Goal: Task Accomplishment & Management: Manage account settings

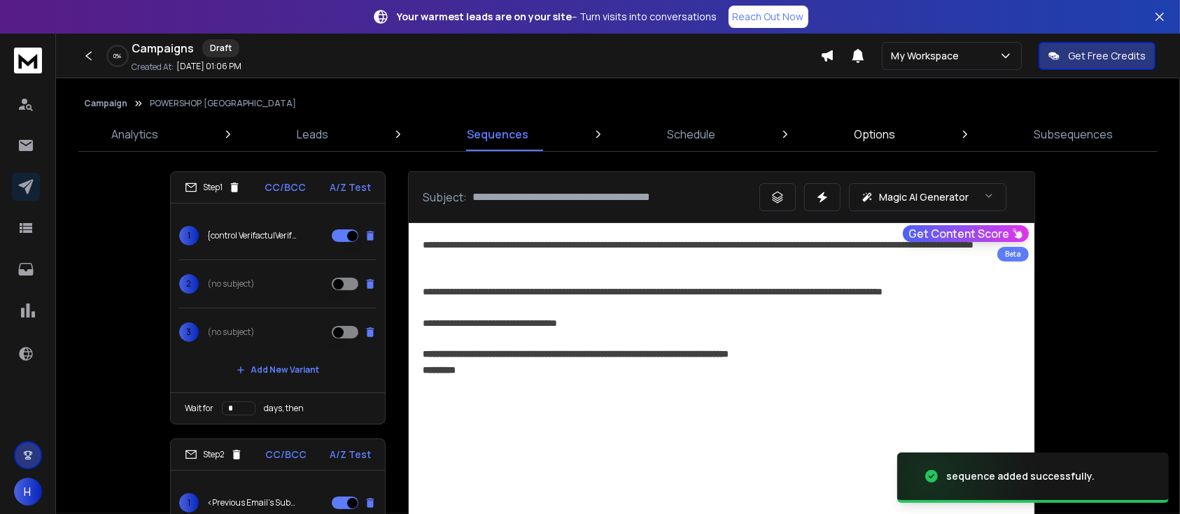
click at [866, 139] on p "Options" at bounding box center [874, 134] width 41 height 17
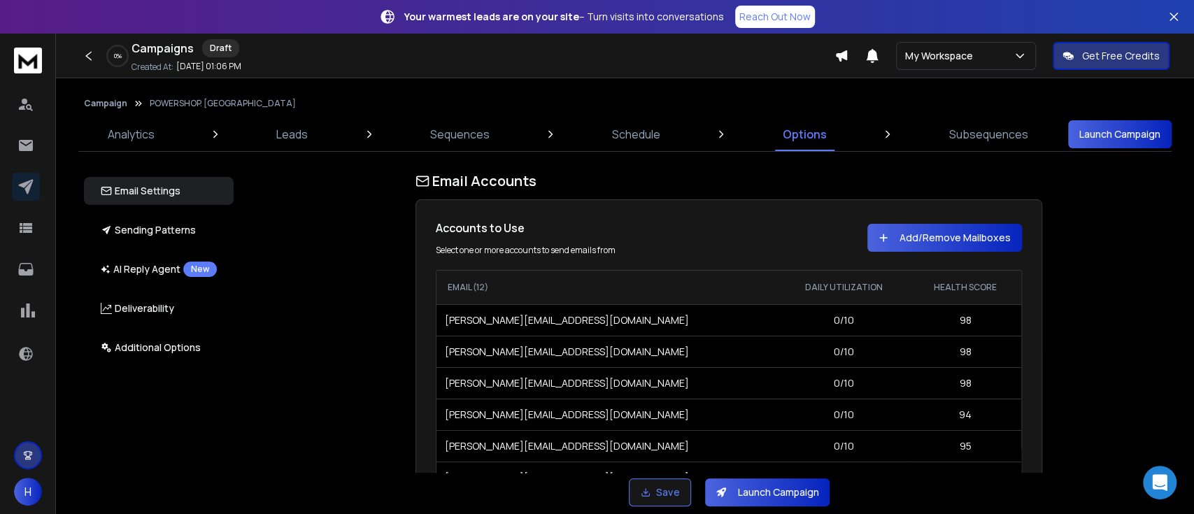
click at [191, 449] on div "Email Settings Sending Patterns AI Reply Agent New Deliverability Additional Op…" at bounding box center [651, 322] width 1135 height 302
click at [28, 146] on icon at bounding box center [26, 145] width 14 height 11
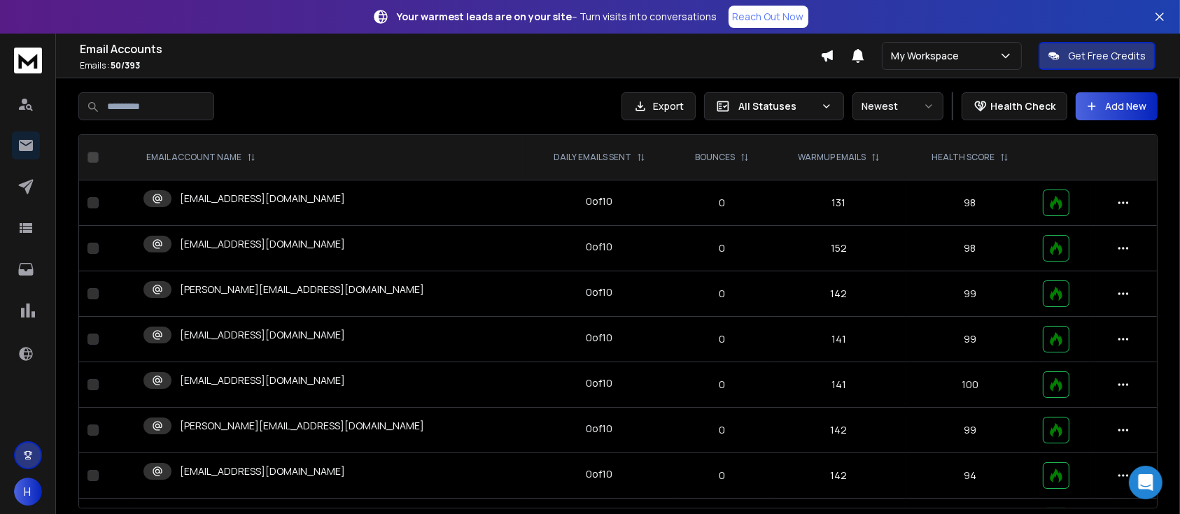
click at [169, 113] on input at bounding box center [146, 106] width 136 height 28
type input "**********"
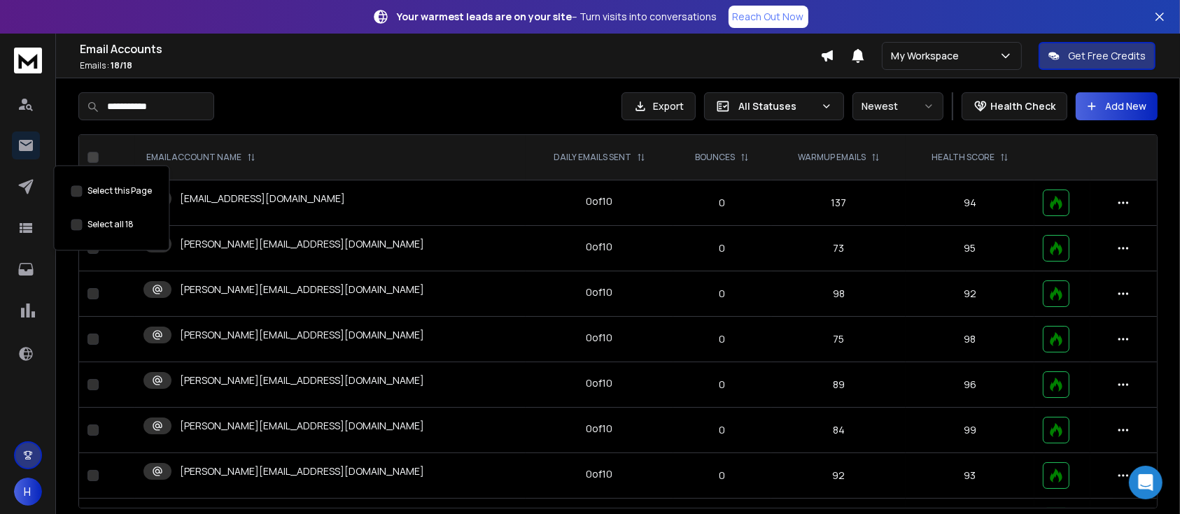
click at [76, 227] on button "Select this Page" at bounding box center [76, 224] width 11 height 11
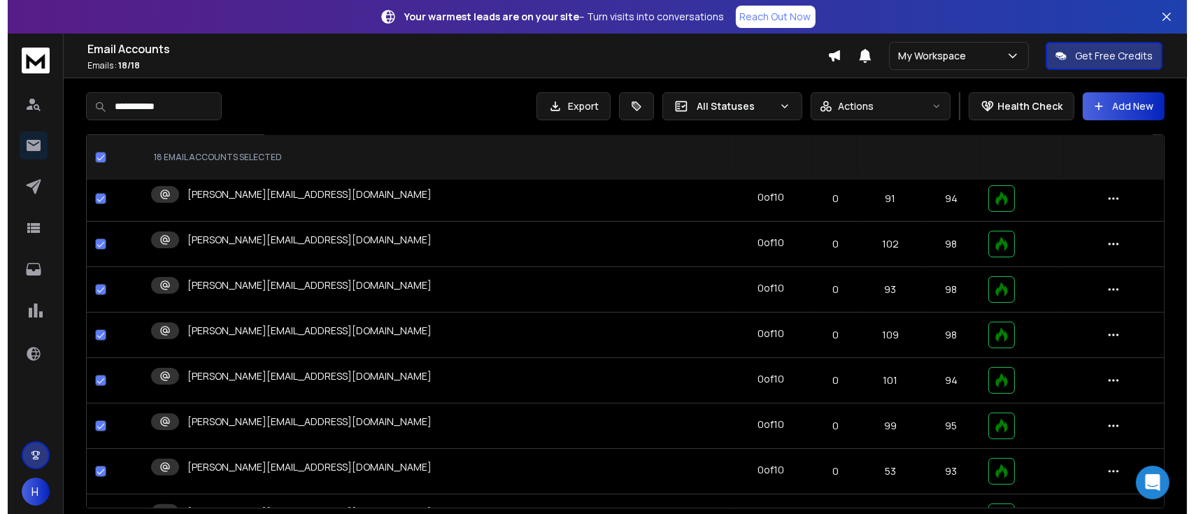
scroll to position [500, 0]
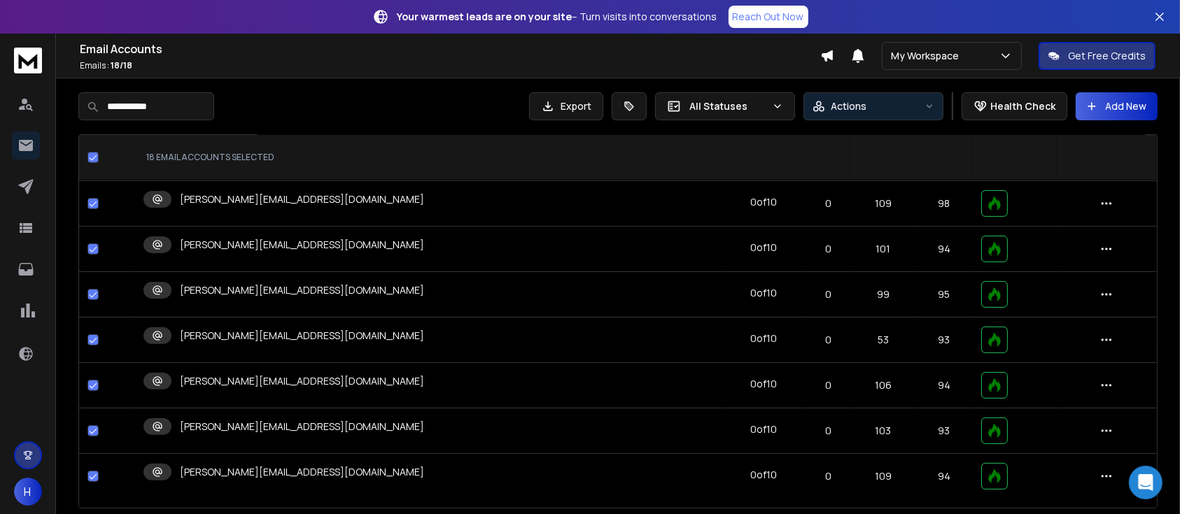
click at [848, 110] on p "Actions" at bounding box center [848, 106] width 36 height 14
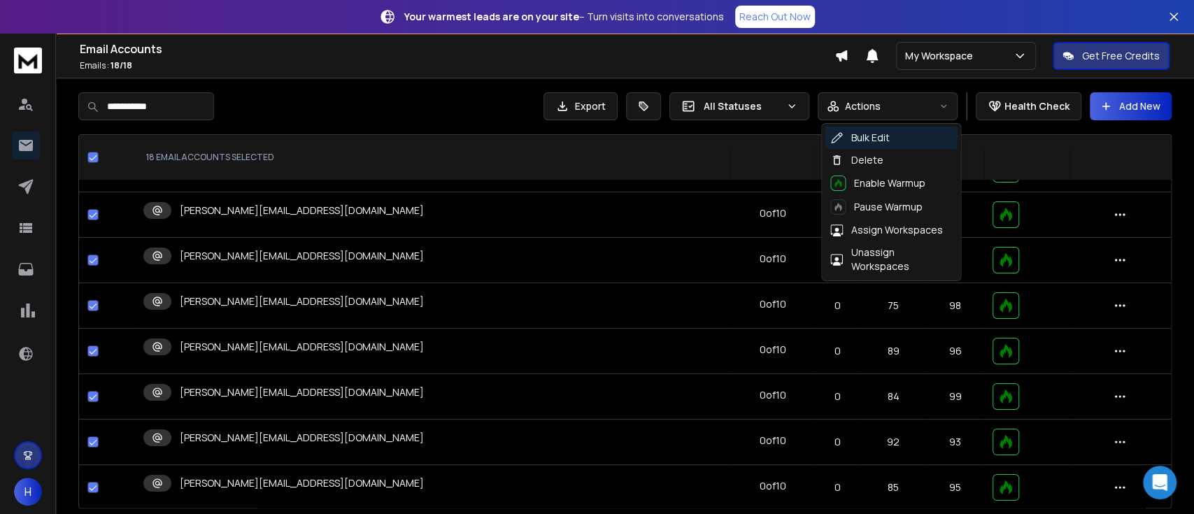
scroll to position [0, 0]
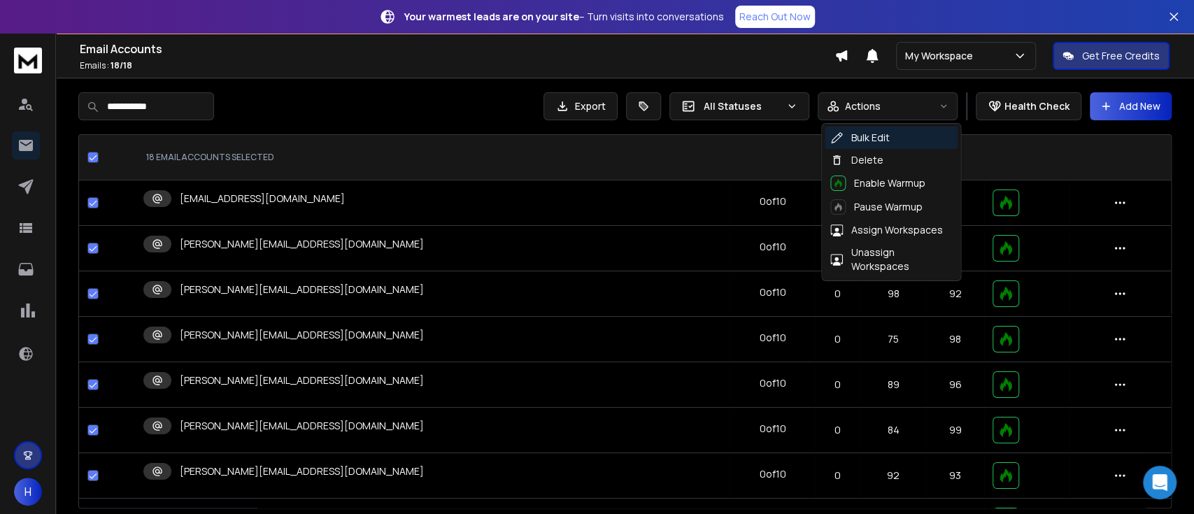
click at [871, 134] on div "Bulk Edit" at bounding box center [859, 138] width 59 height 14
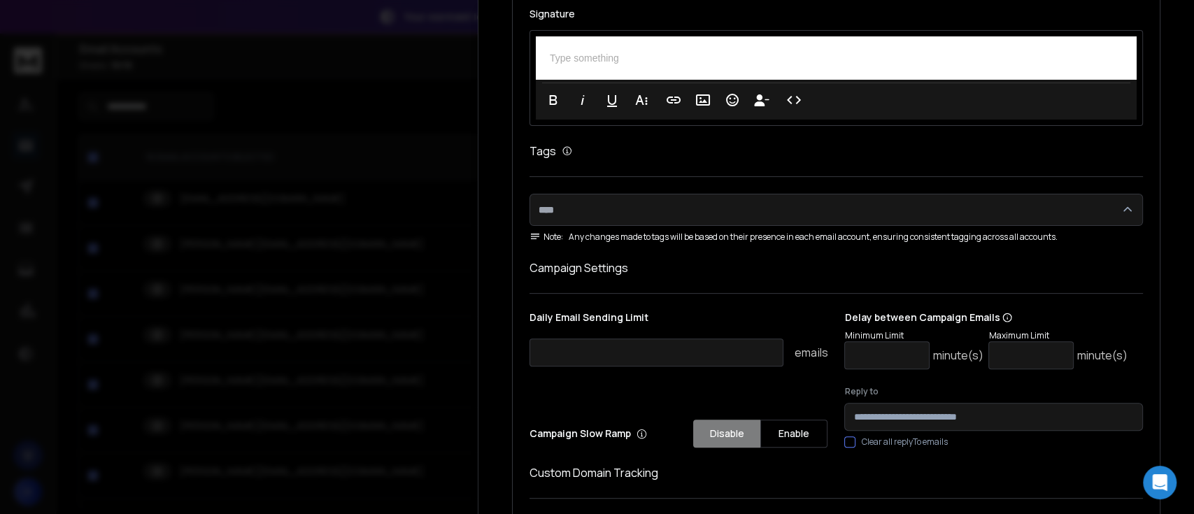
scroll to position [328, 0]
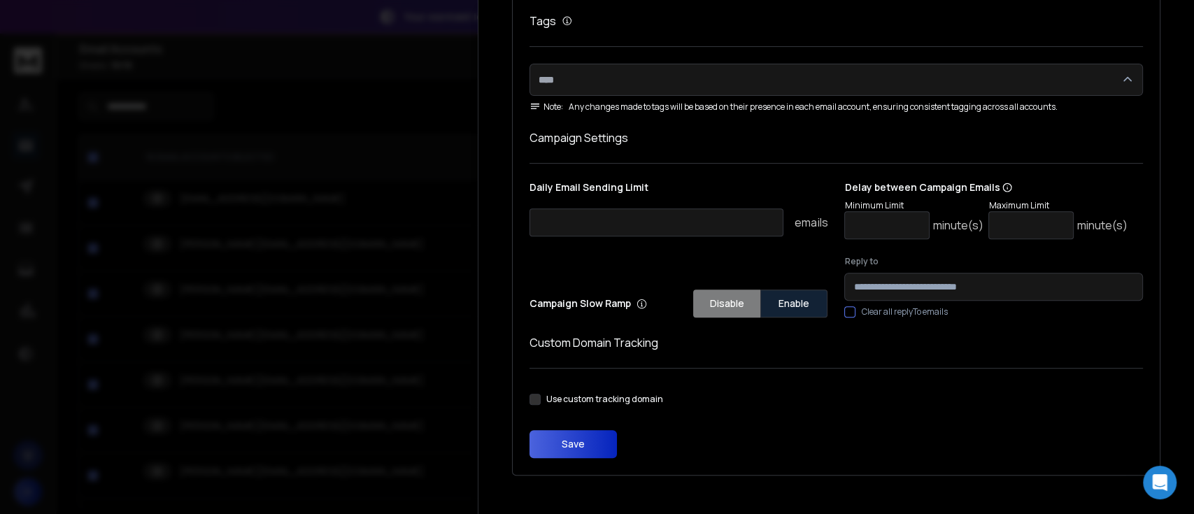
click at [789, 302] on button "Enable" at bounding box center [794, 304] width 67 height 28
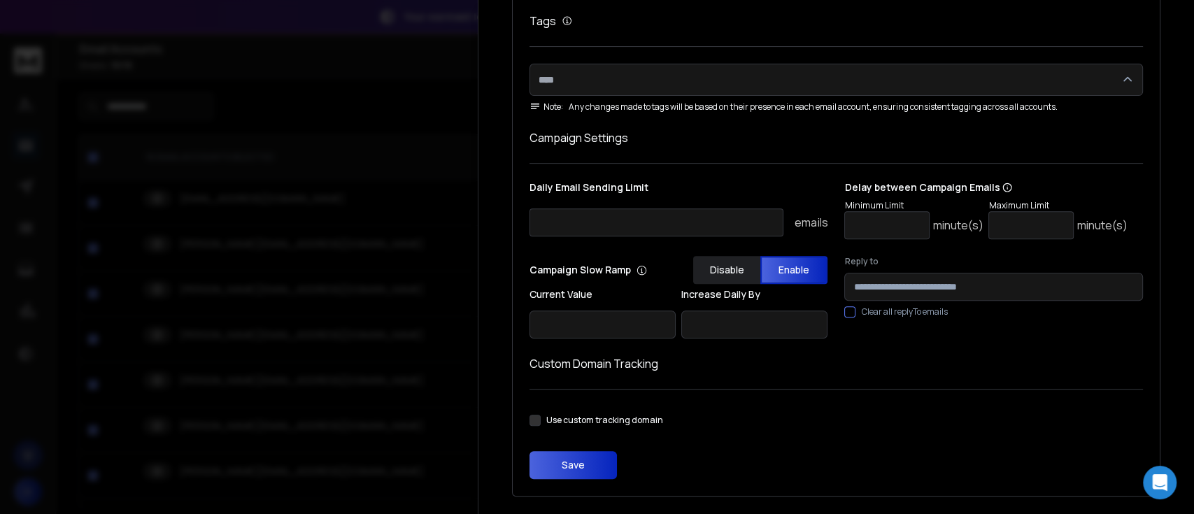
click at [627, 232] on input "number" at bounding box center [657, 222] width 255 height 28
type input "**"
click at [579, 325] on input "*" at bounding box center [603, 325] width 146 height 28
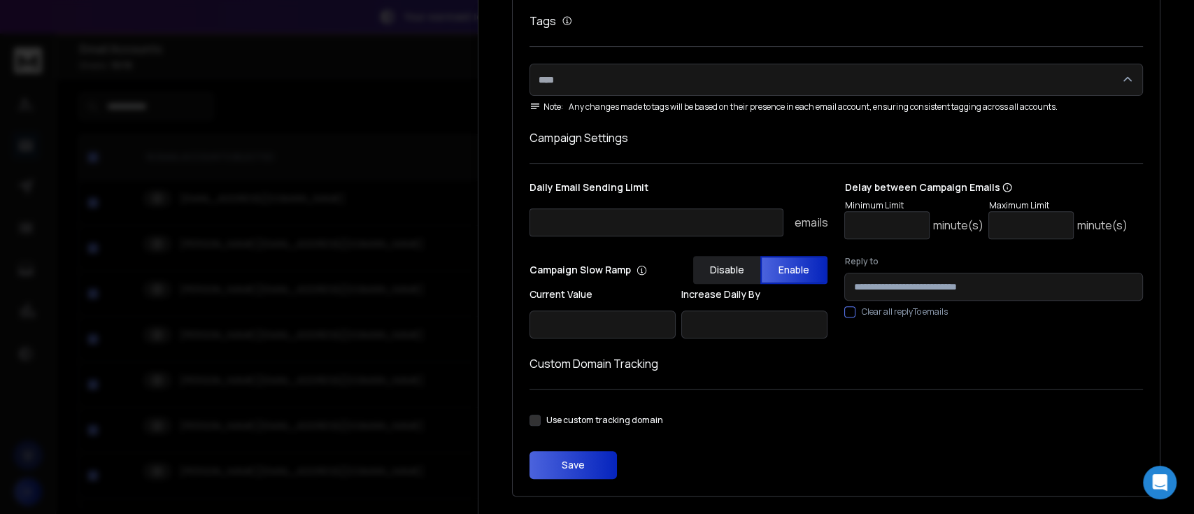
type input "*"
click at [749, 323] on input "Increase Daily By" at bounding box center [754, 325] width 146 height 28
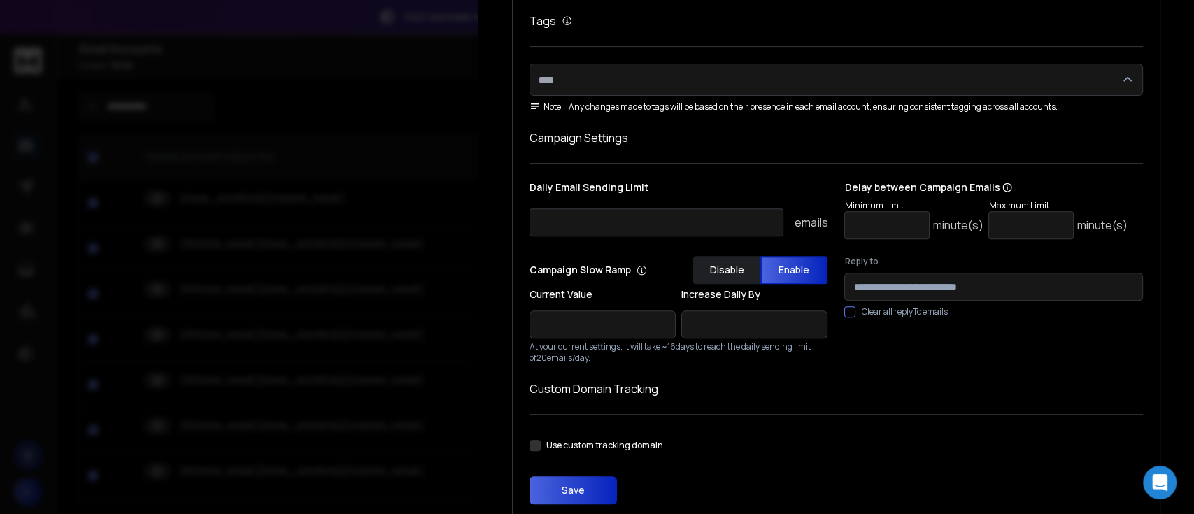
type input "*"
click at [581, 331] on input "*" at bounding box center [603, 325] width 146 height 28
type input "*"
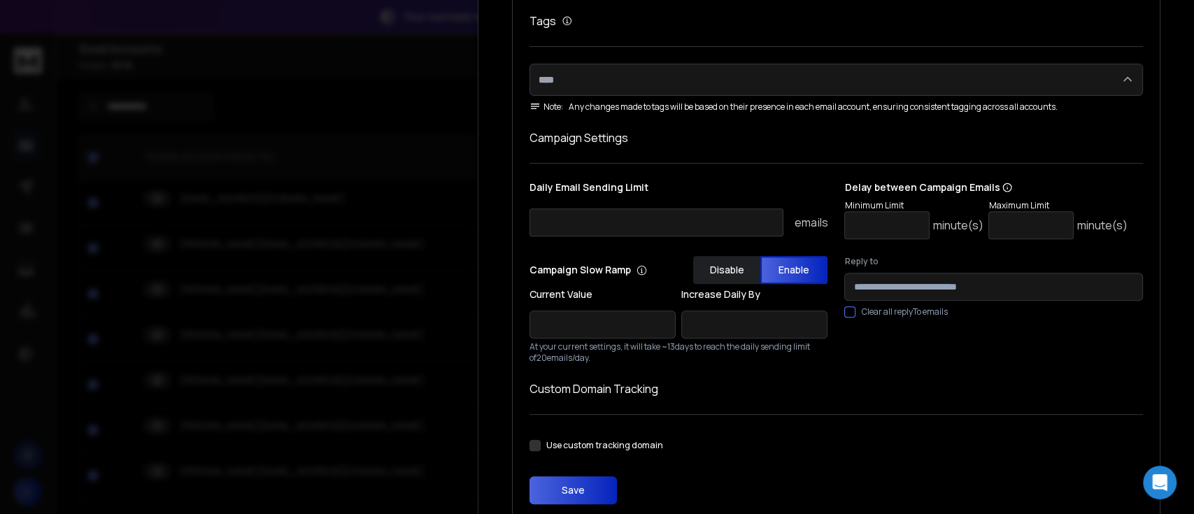
click at [744, 373] on form "First Name Last Name Signature Type something Clear Formatting Font Family Aria…" at bounding box center [837, 158] width 614 height 691
click at [693, 326] on input "*" at bounding box center [754, 325] width 146 height 28
click at [702, 325] on input "*" at bounding box center [754, 325] width 146 height 28
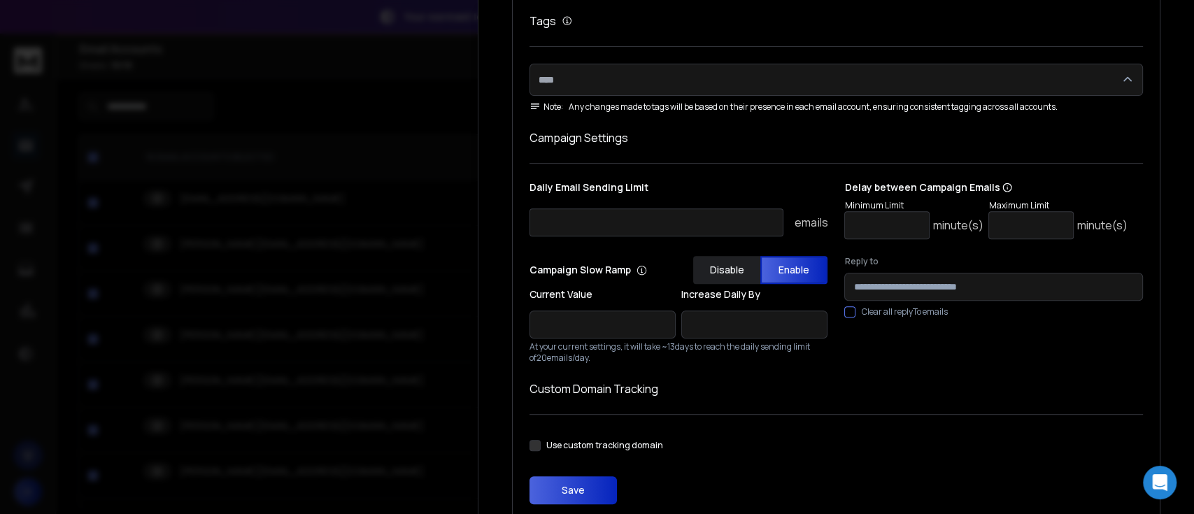
click at [702, 325] on input "*" at bounding box center [754, 325] width 146 height 28
type input "*"
click at [745, 384] on h1 "Custom Domain Tracking" at bounding box center [837, 389] width 614 height 17
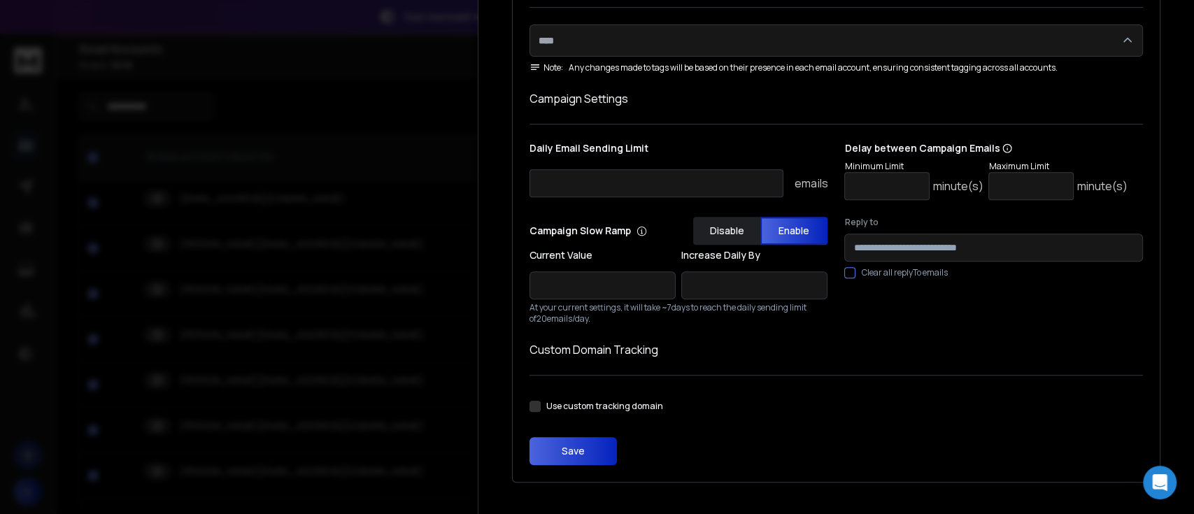
scroll to position [375, 0]
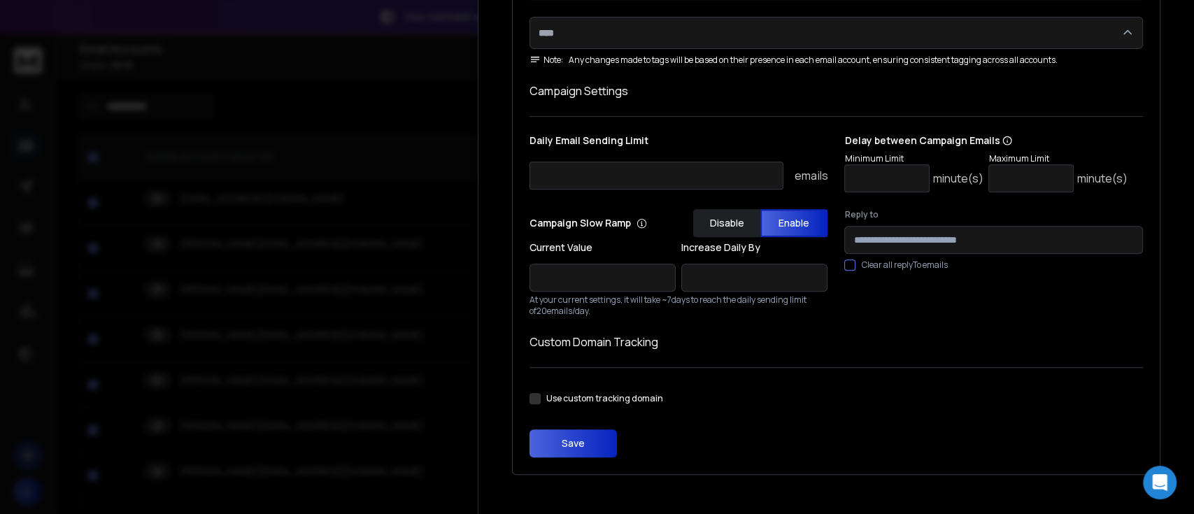
click at [588, 441] on button "Save" at bounding box center [573, 444] width 87 height 28
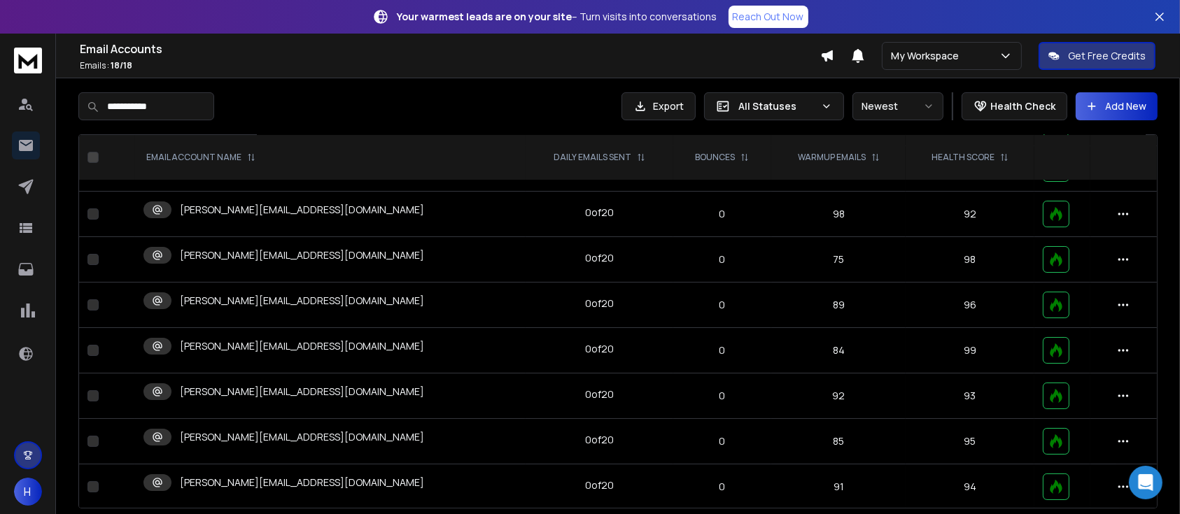
scroll to position [0, 0]
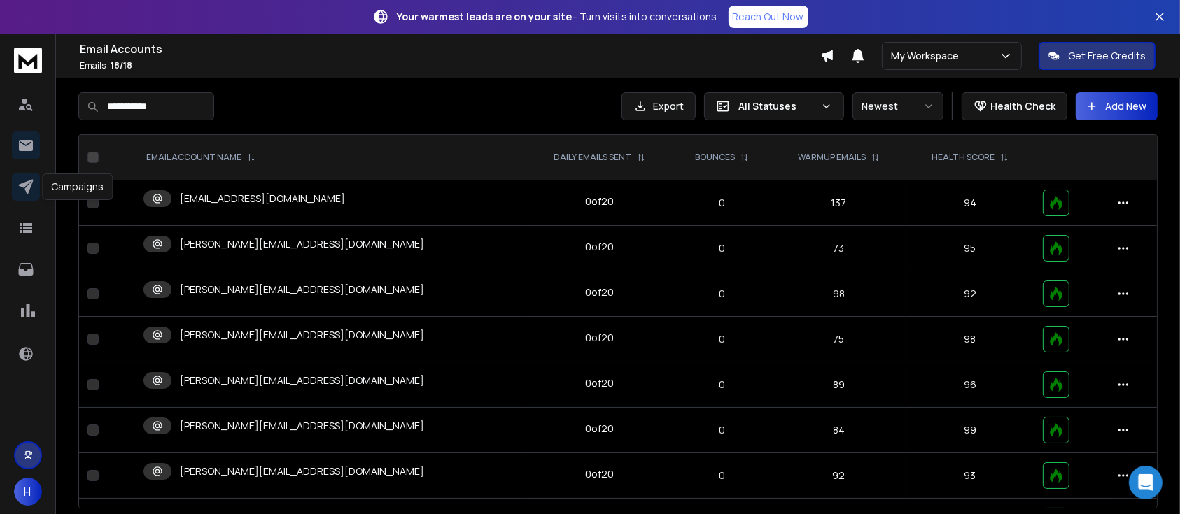
click at [25, 189] on icon at bounding box center [25, 186] width 15 height 15
